Goal: Navigation & Orientation: Find specific page/section

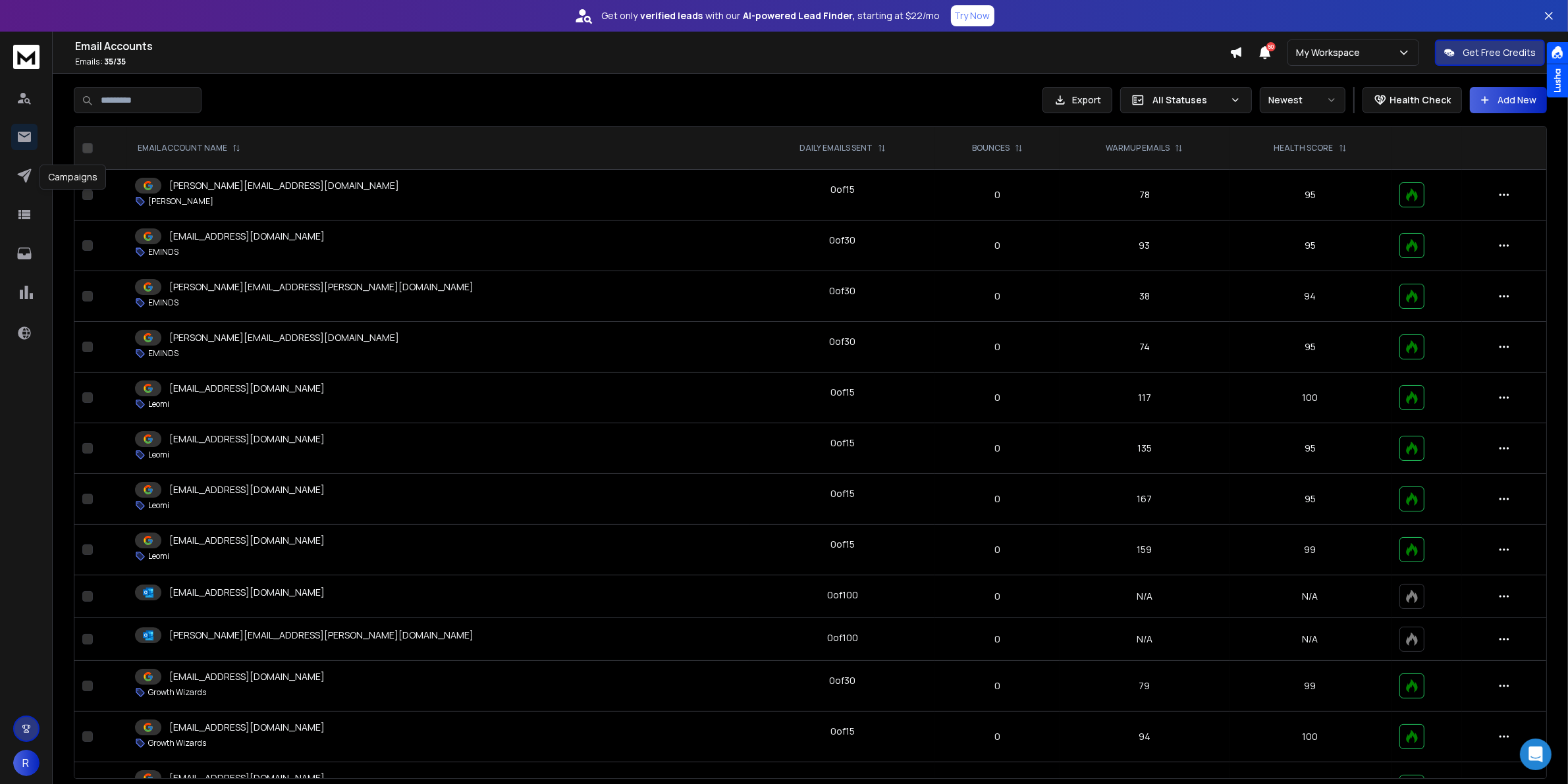
click at [27, 172] on icon at bounding box center [24, 175] width 14 height 14
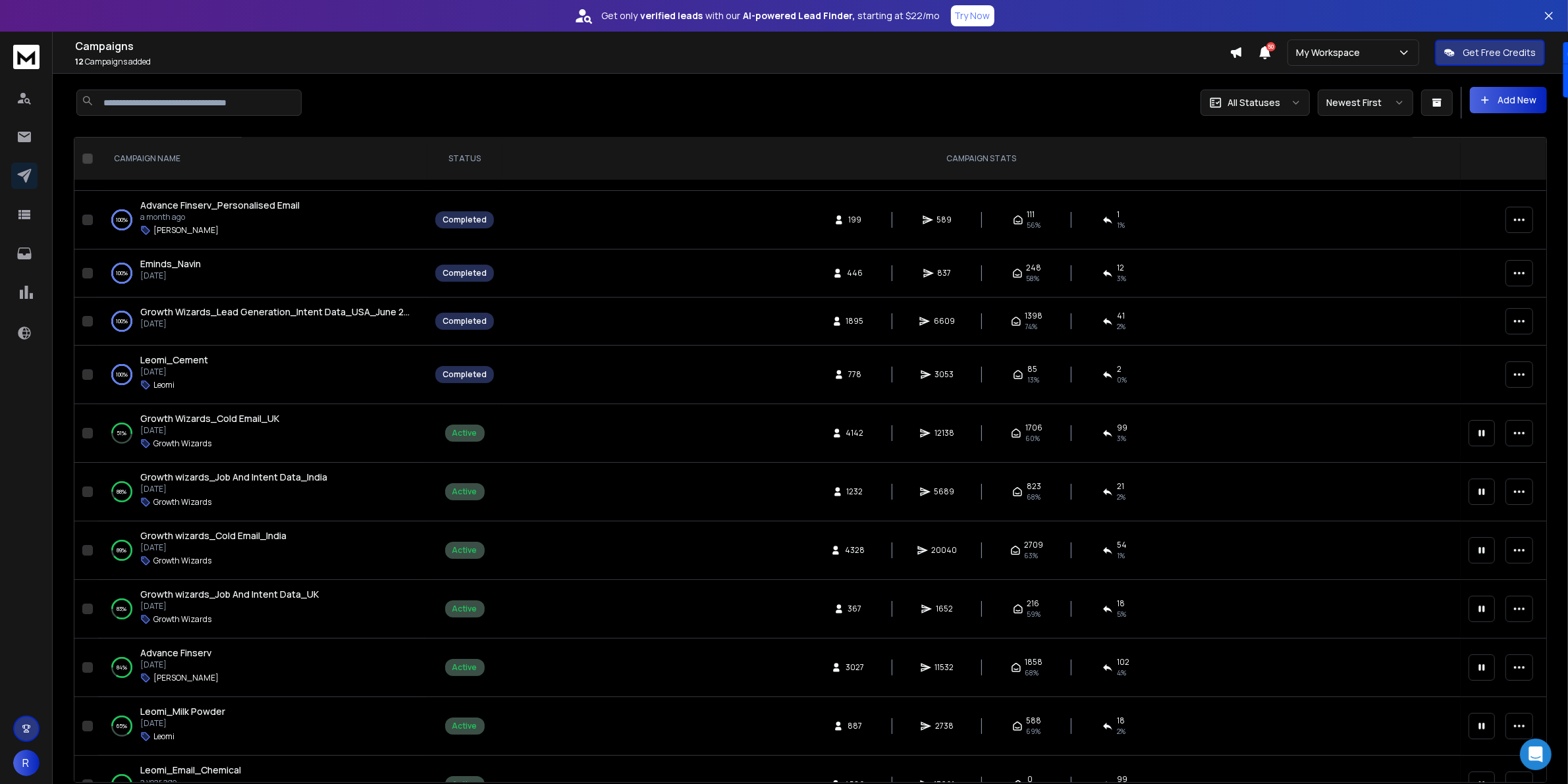
scroll to position [81, 0]
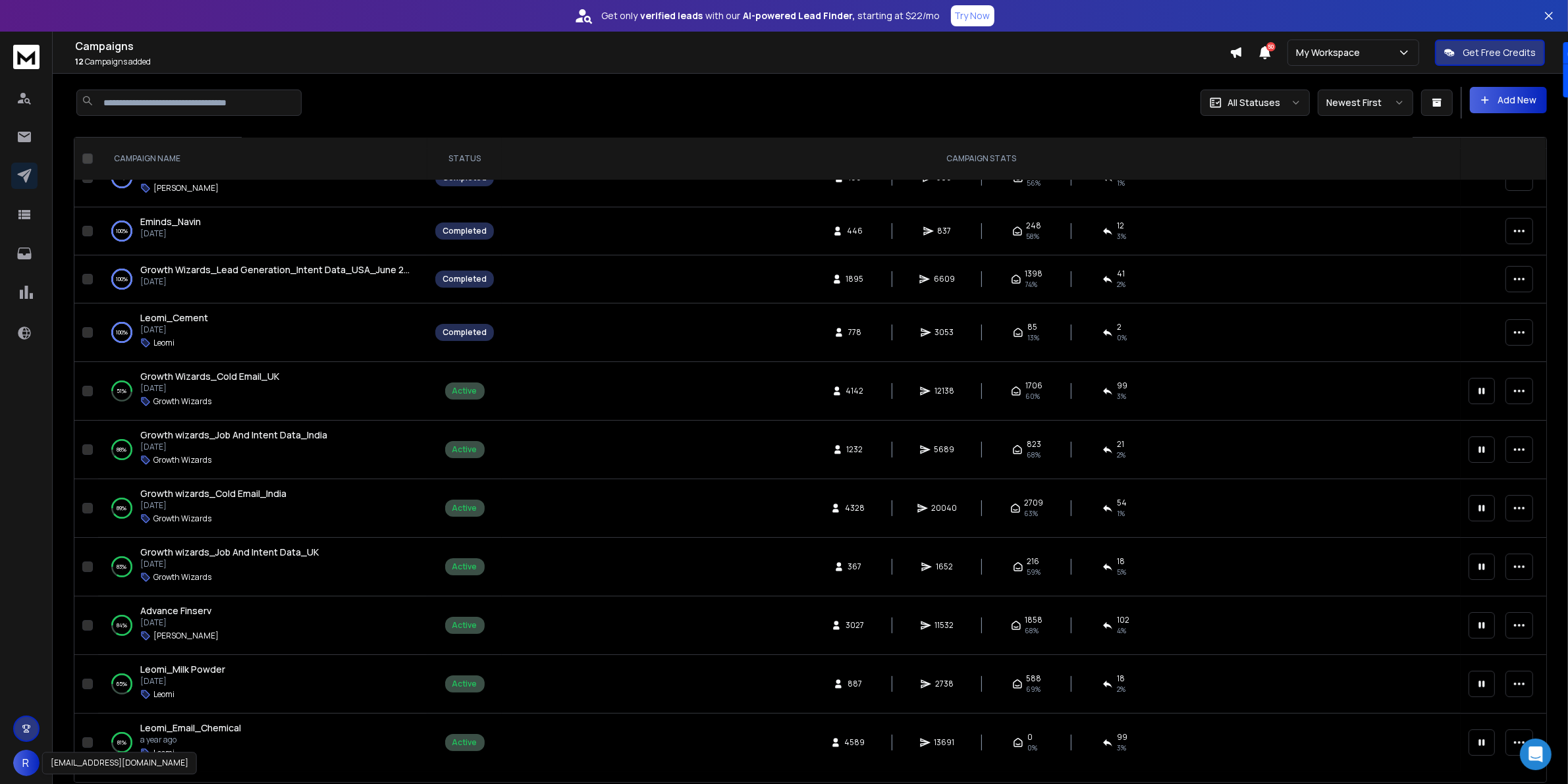
click at [25, 758] on span "R" at bounding box center [26, 763] width 27 height 27
click at [74, 764] on p "Logout" at bounding box center [79, 762] width 32 height 13
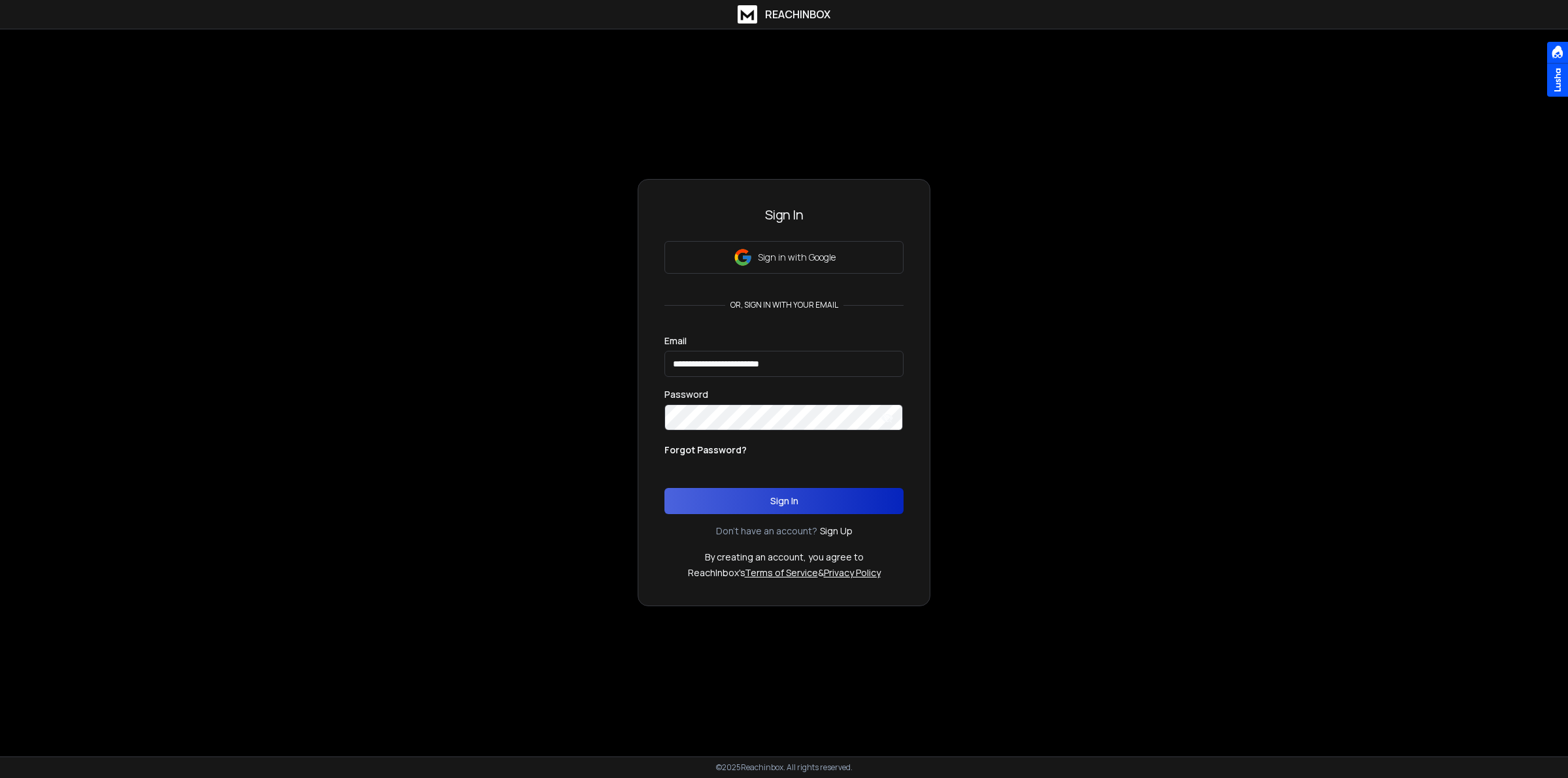
click at [683, 366] on input "**********" at bounding box center [784, 364] width 239 height 26
type input "**********"
click at [765, 495] on button "Sign In" at bounding box center [784, 501] width 239 height 26
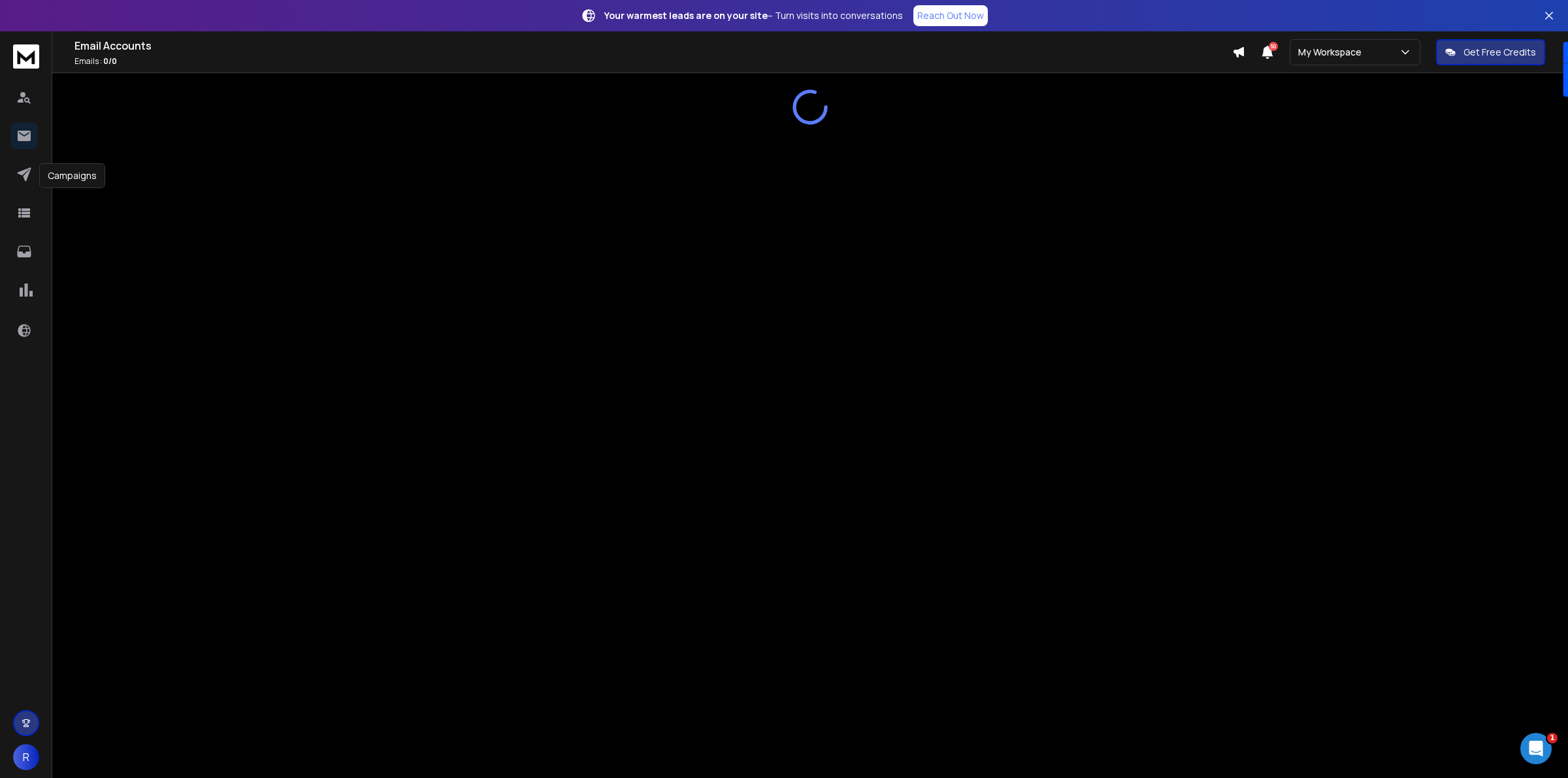
click at [23, 171] on icon at bounding box center [24, 174] width 14 height 14
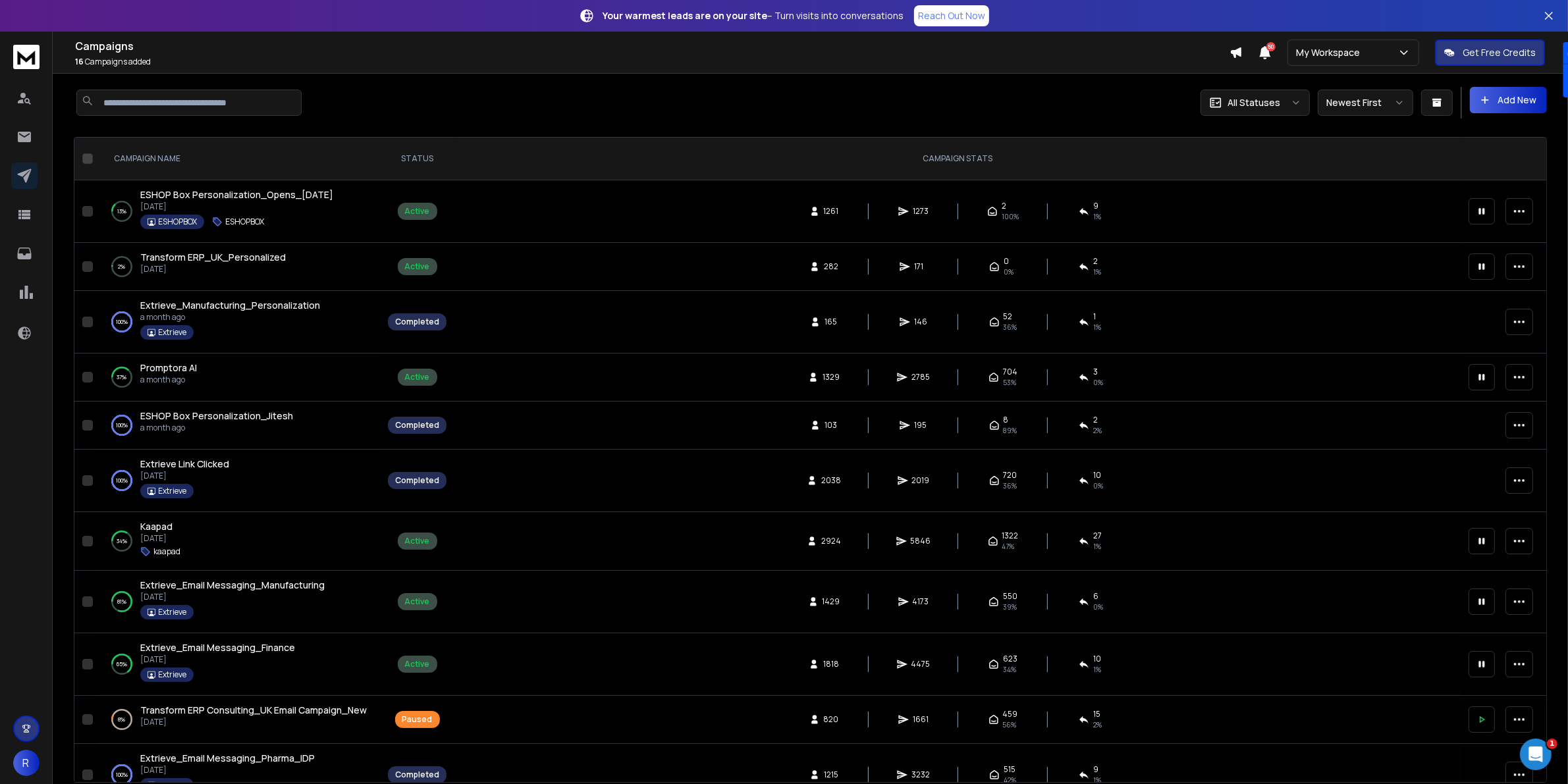
drag, startPoint x: 268, startPoint y: 305, endPoint x: 0, endPoint y: 465, distance: 312.1
click at [0, 465] on div "R" at bounding box center [27, 411] width 53 height 757
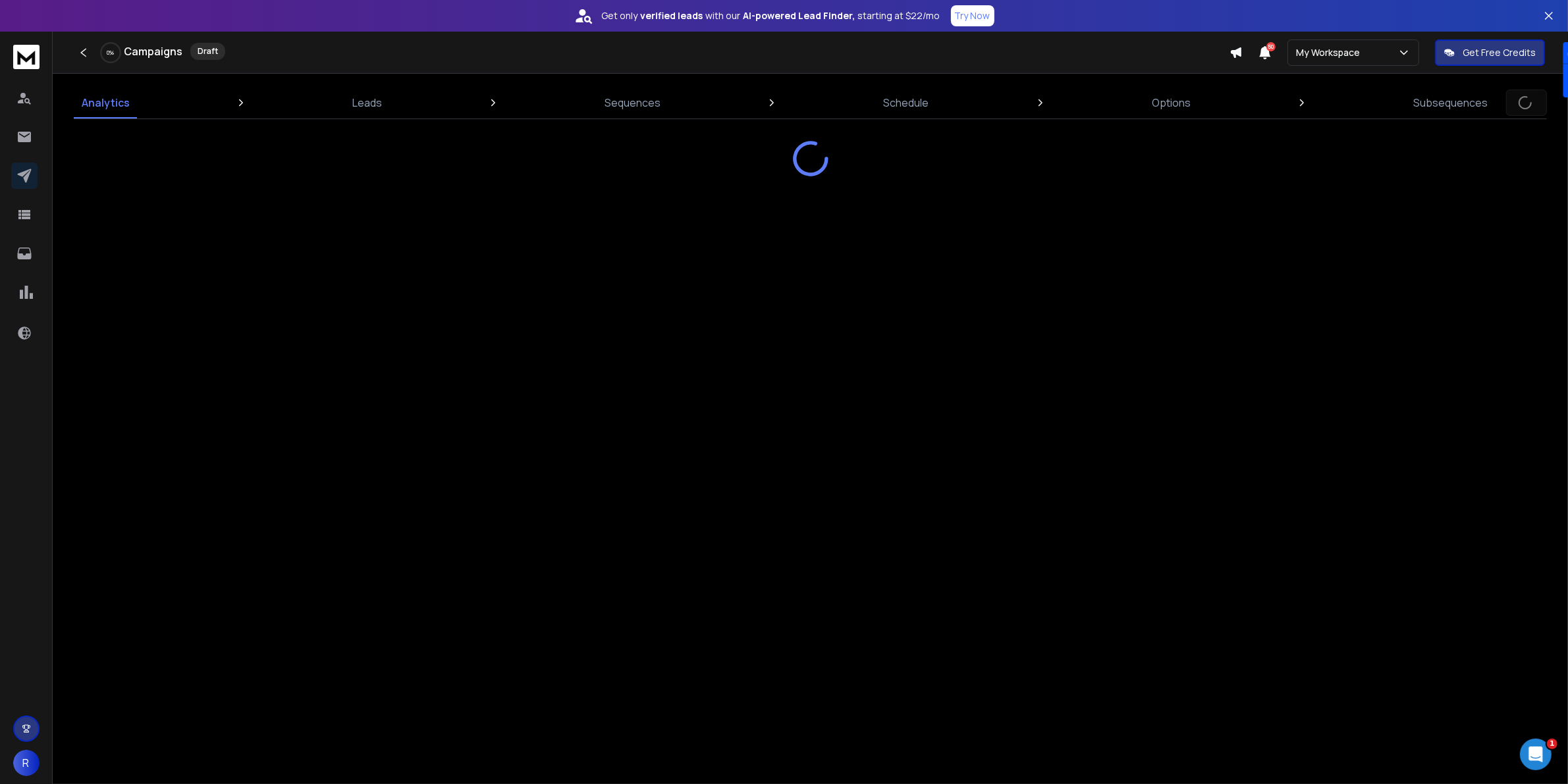
click at [368, 103] on p "Leads" at bounding box center [367, 102] width 30 height 16
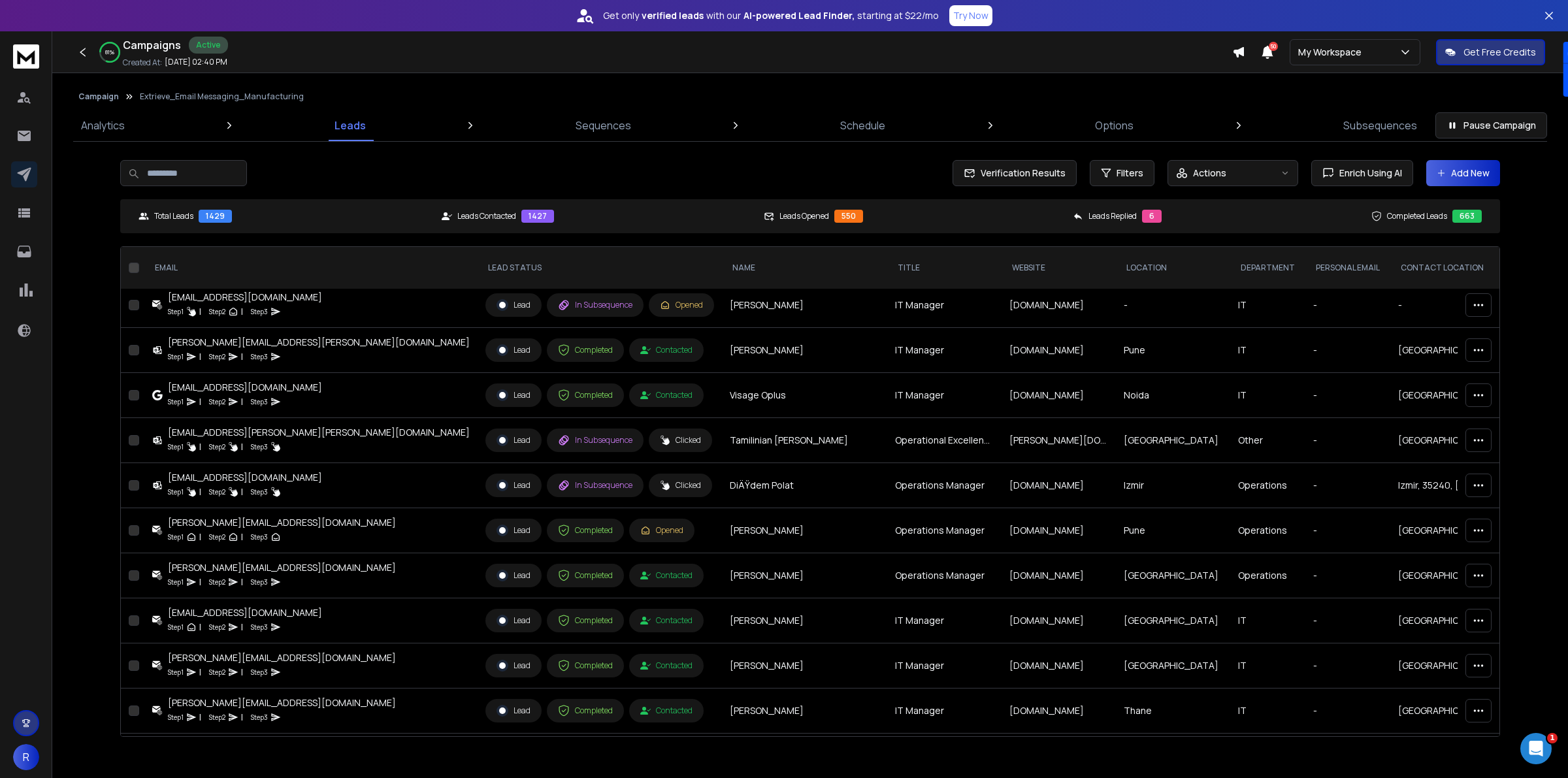
scroll to position [163, 0]
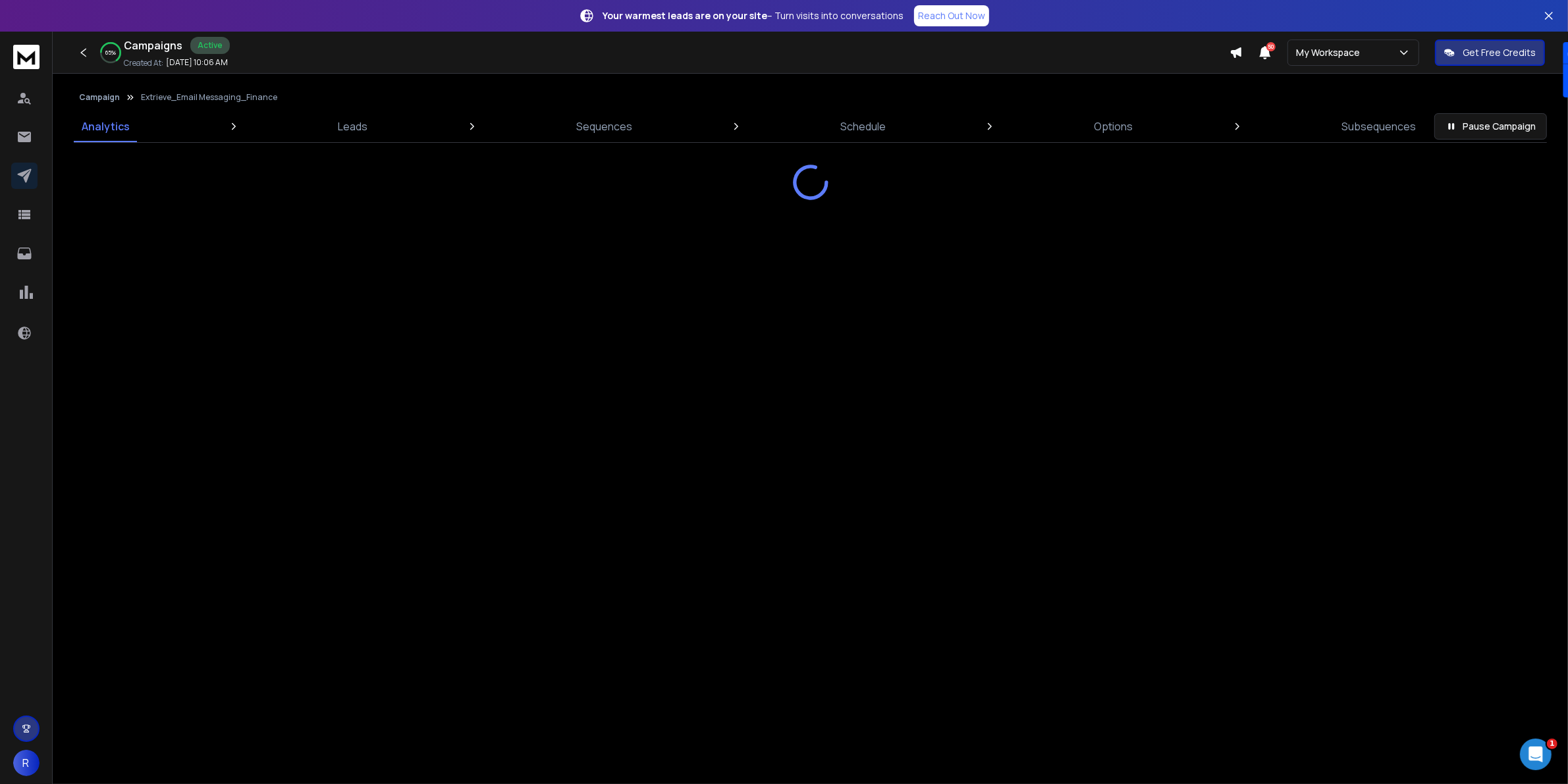
click at [351, 119] on p "Leads" at bounding box center [352, 126] width 30 height 16
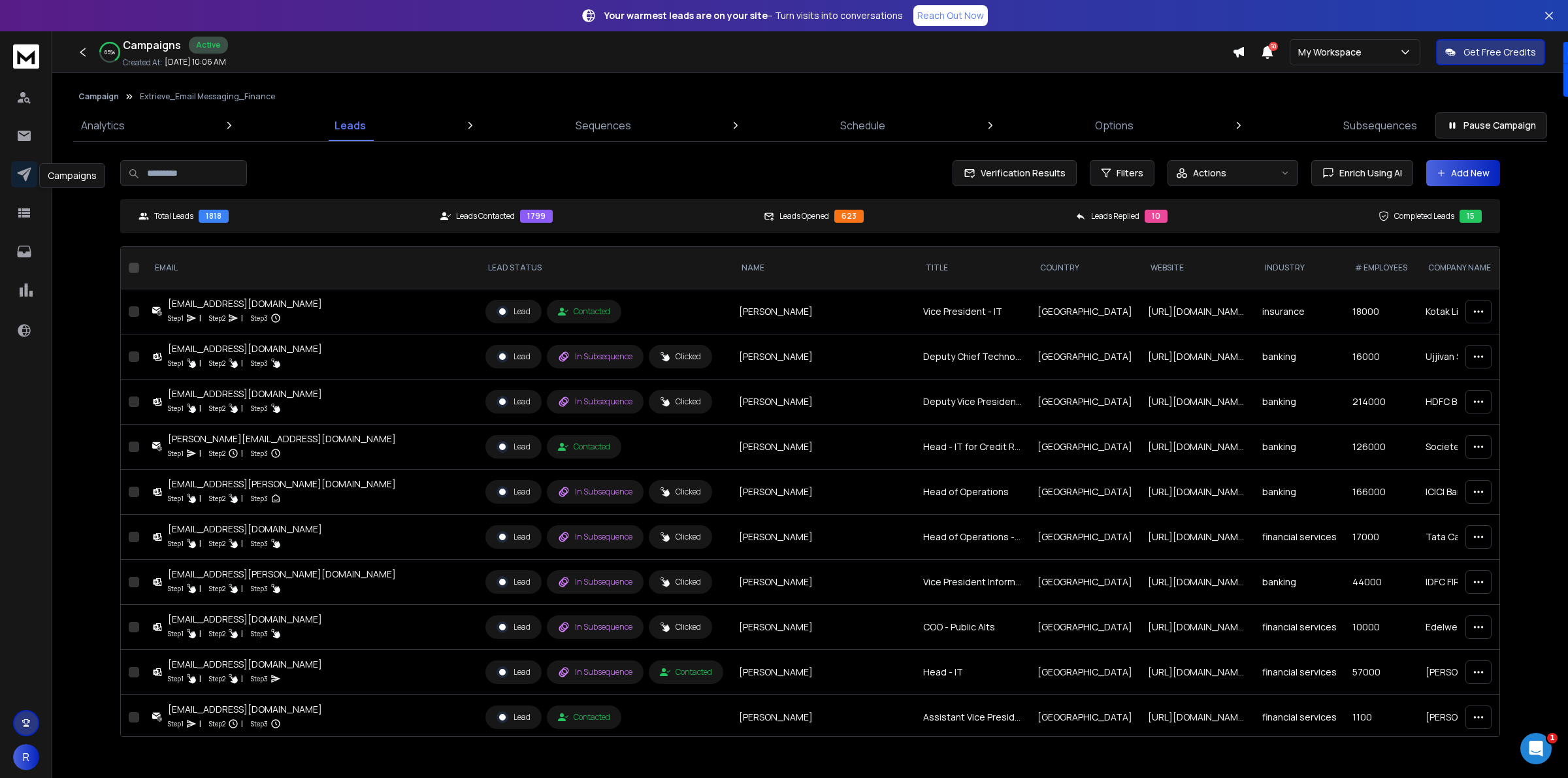
click at [28, 173] on icon at bounding box center [24, 174] width 14 height 14
